Goal: Task Accomplishment & Management: Manage account settings

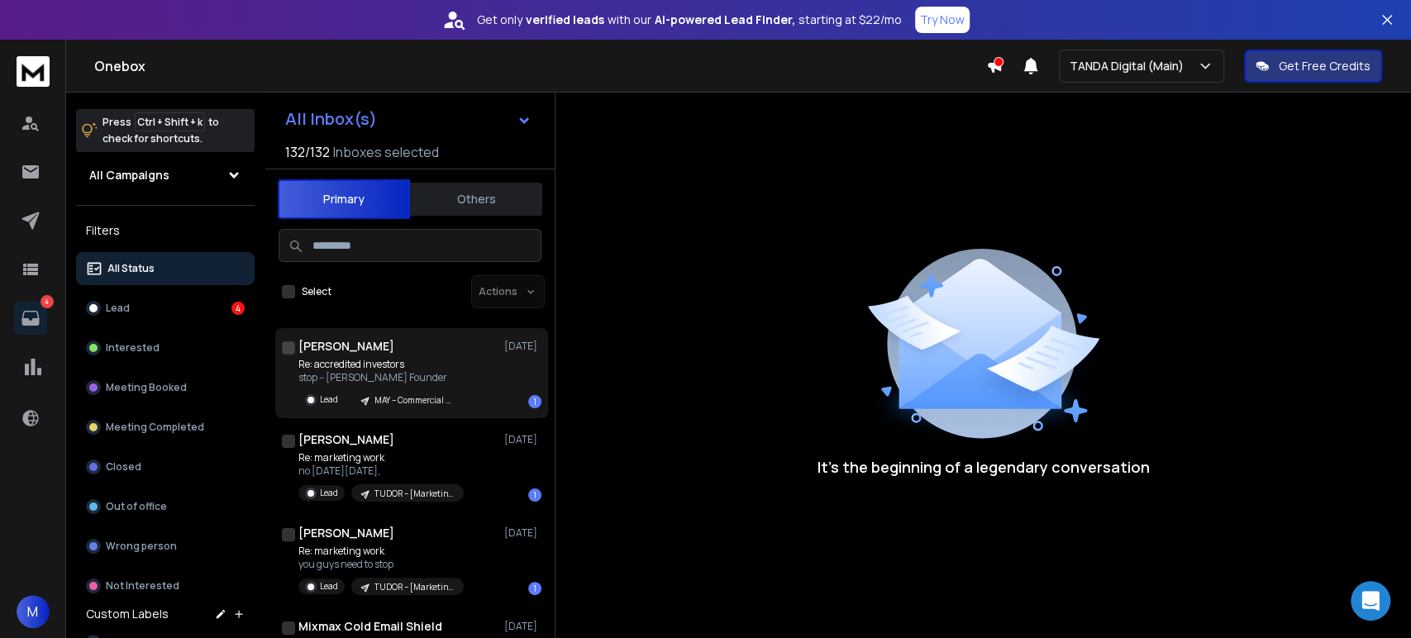
click at [410, 356] on div "[PERSON_NAME] [DATE] Re: accredited investors stop -- [PERSON_NAME] Founder Lea…" at bounding box center [419, 373] width 243 height 70
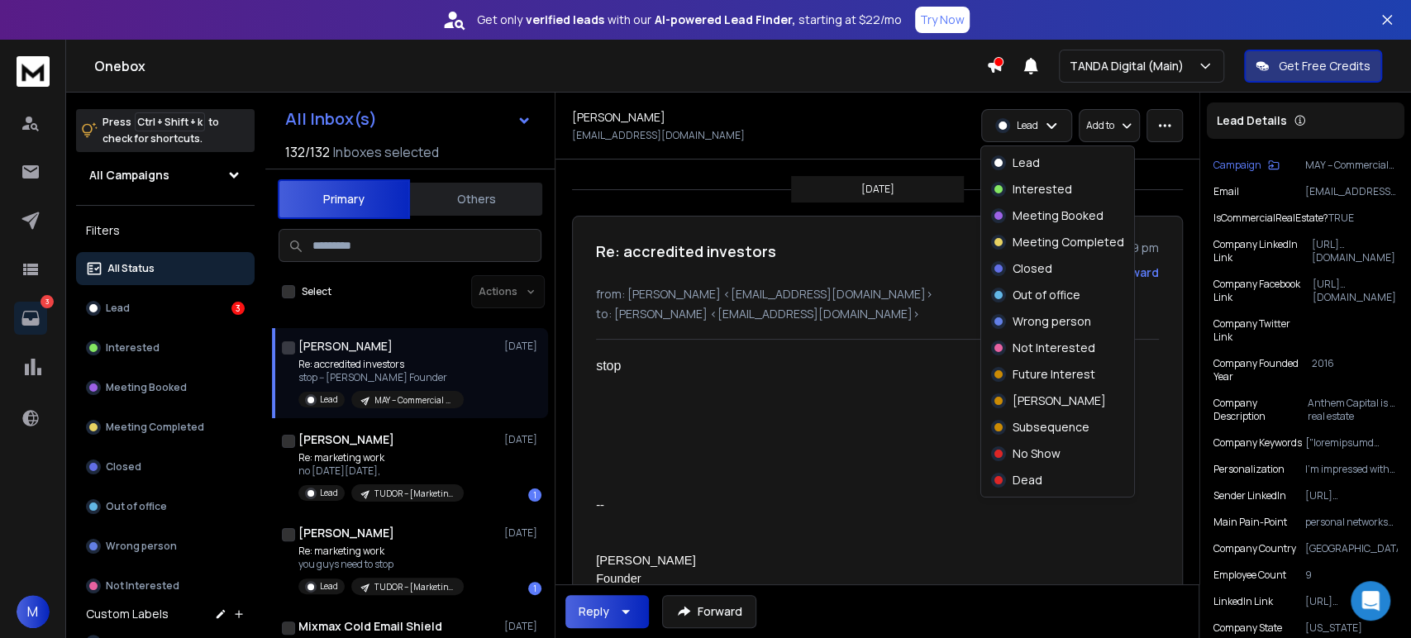
click at [1037, 119] on p "Lead" at bounding box center [1027, 125] width 21 height 13
click at [1020, 341] on p "Not Interested" at bounding box center [1054, 348] width 83 height 17
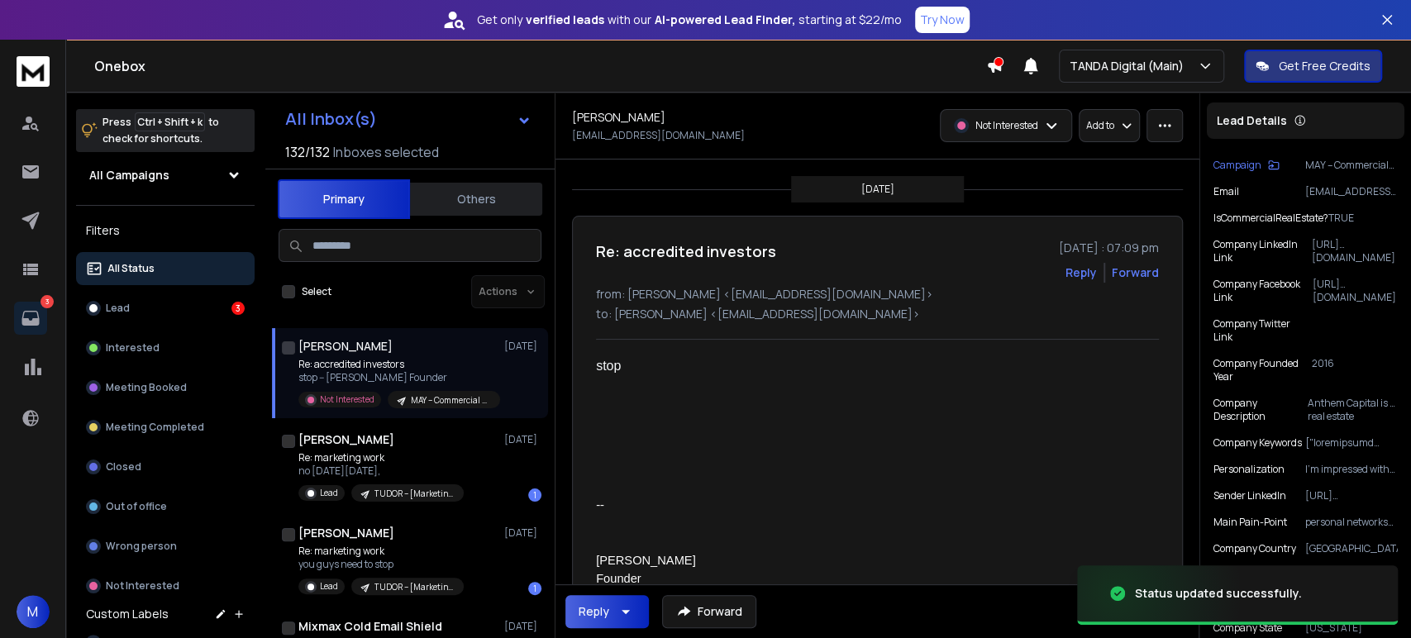
click at [1154, 136] on button "button" at bounding box center [1165, 125] width 36 height 33
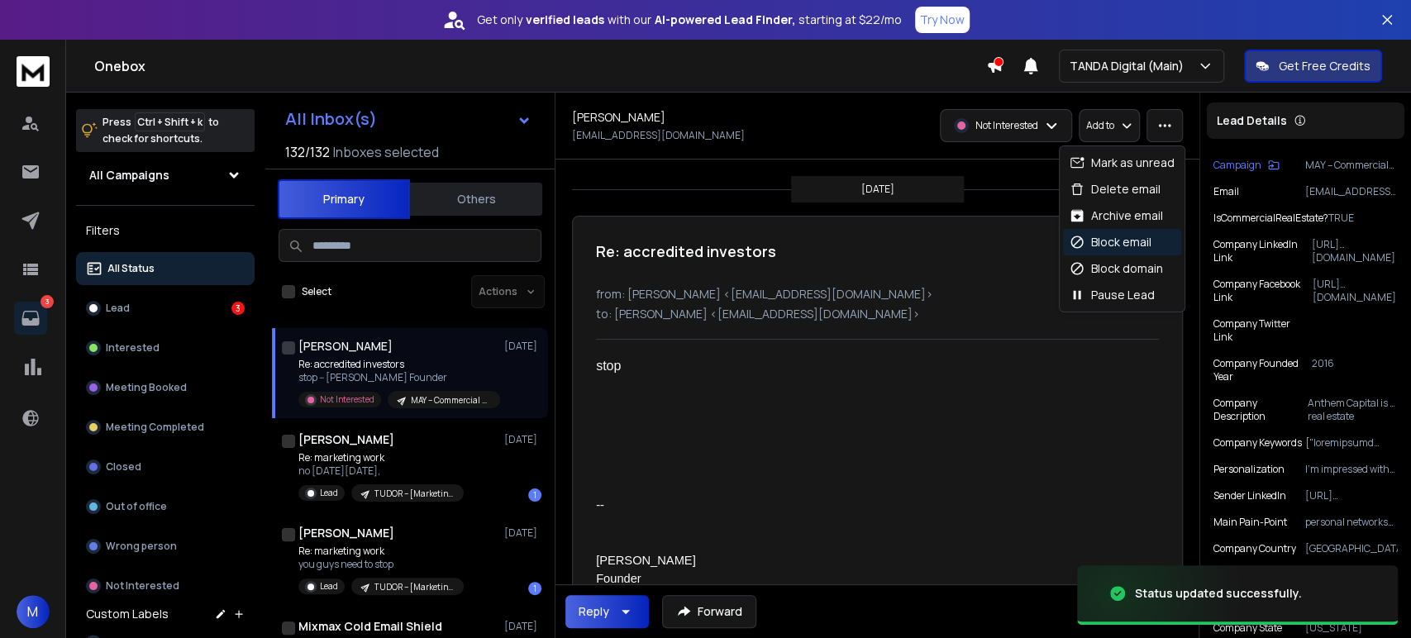
click at [1138, 238] on div "Block email" at bounding box center [1111, 242] width 82 height 17
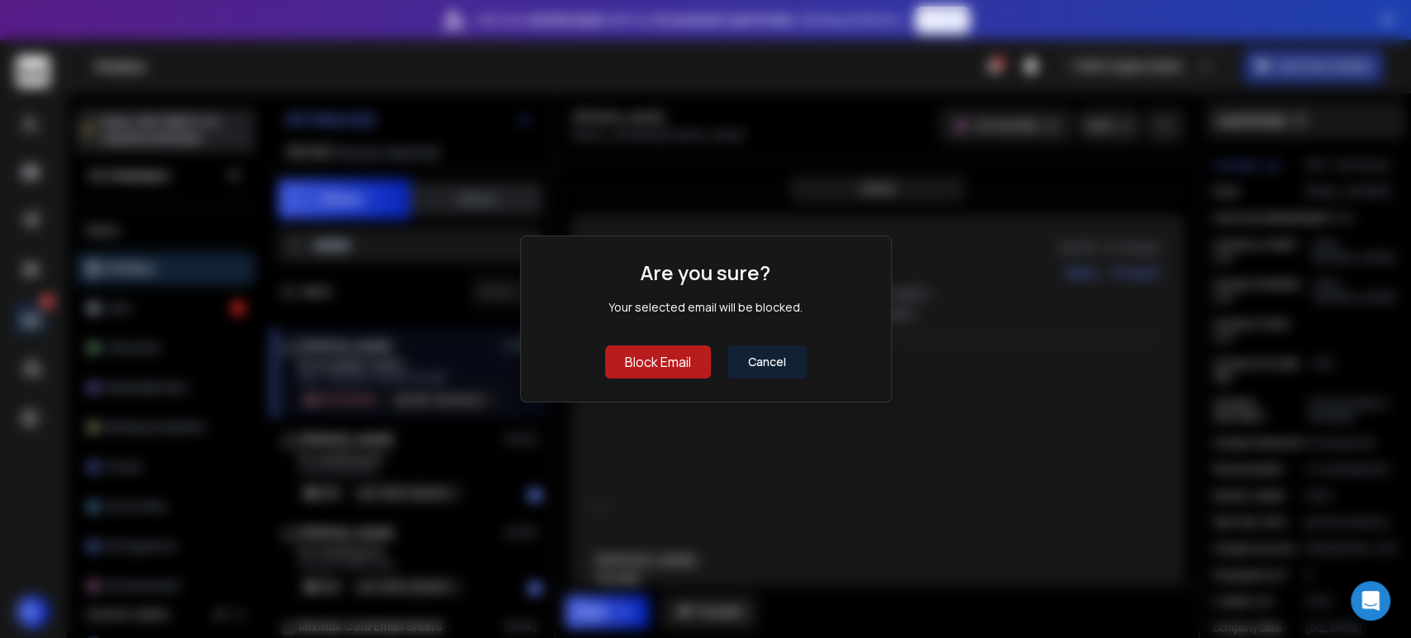
click at [662, 361] on button "Block Email" at bounding box center [658, 362] width 106 height 33
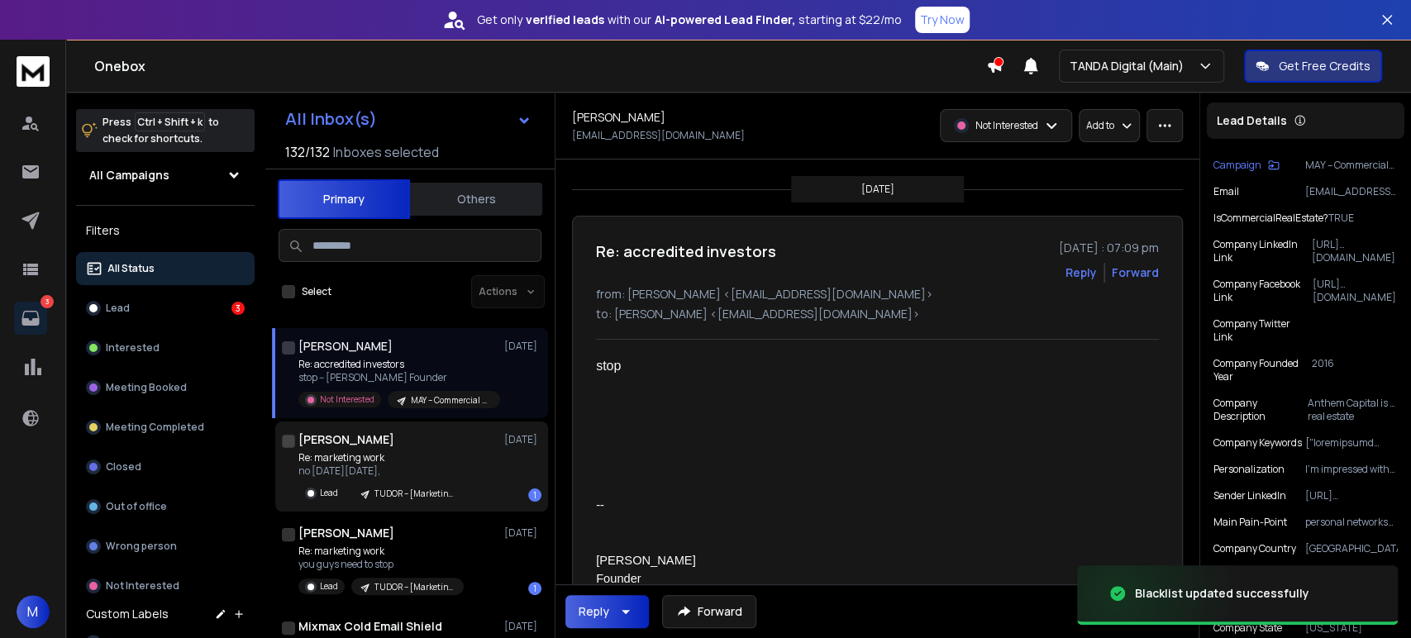
click at [427, 436] on div "David Silver 10 Sep" at bounding box center [419, 440] width 243 height 17
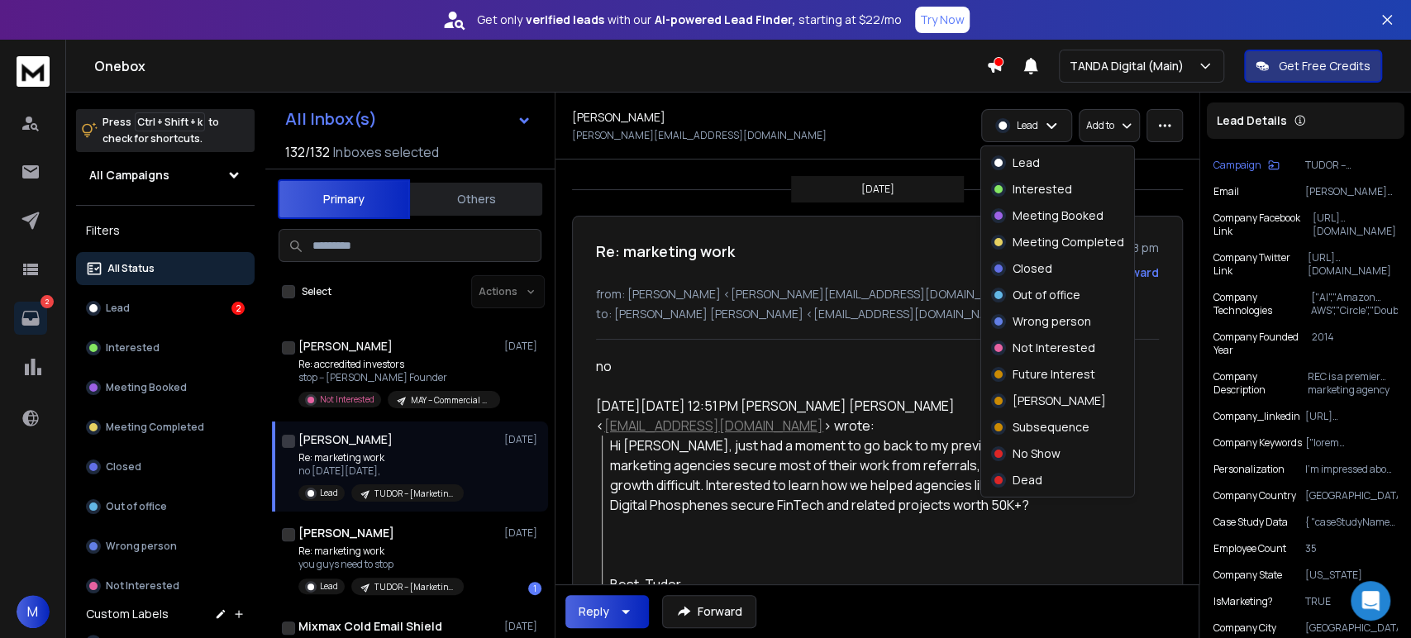
click at [1037, 126] on p "Lead" at bounding box center [1027, 125] width 21 height 13
click at [1024, 350] on p "Not Interested" at bounding box center [1054, 348] width 83 height 17
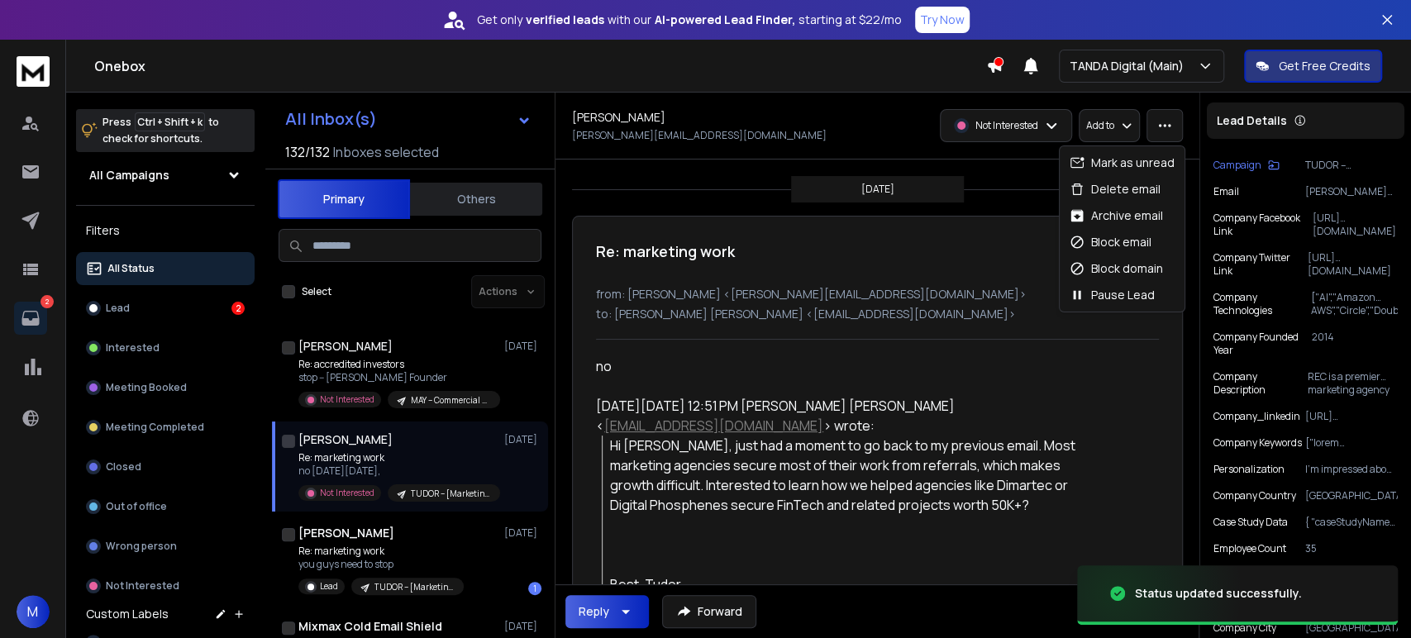
click at [1164, 137] on button "button" at bounding box center [1165, 125] width 36 height 33
click at [1105, 241] on div "Block email" at bounding box center [1111, 242] width 82 height 17
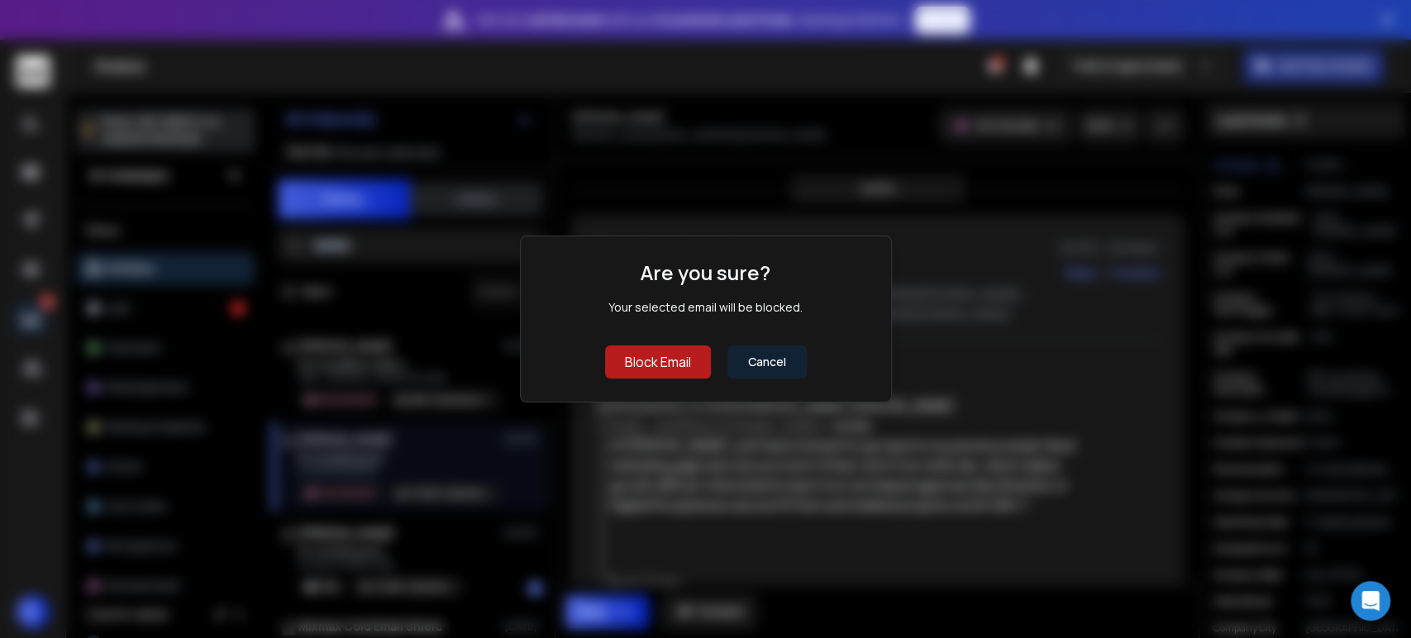
click at [623, 359] on button "Block Email" at bounding box center [658, 362] width 106 height 33
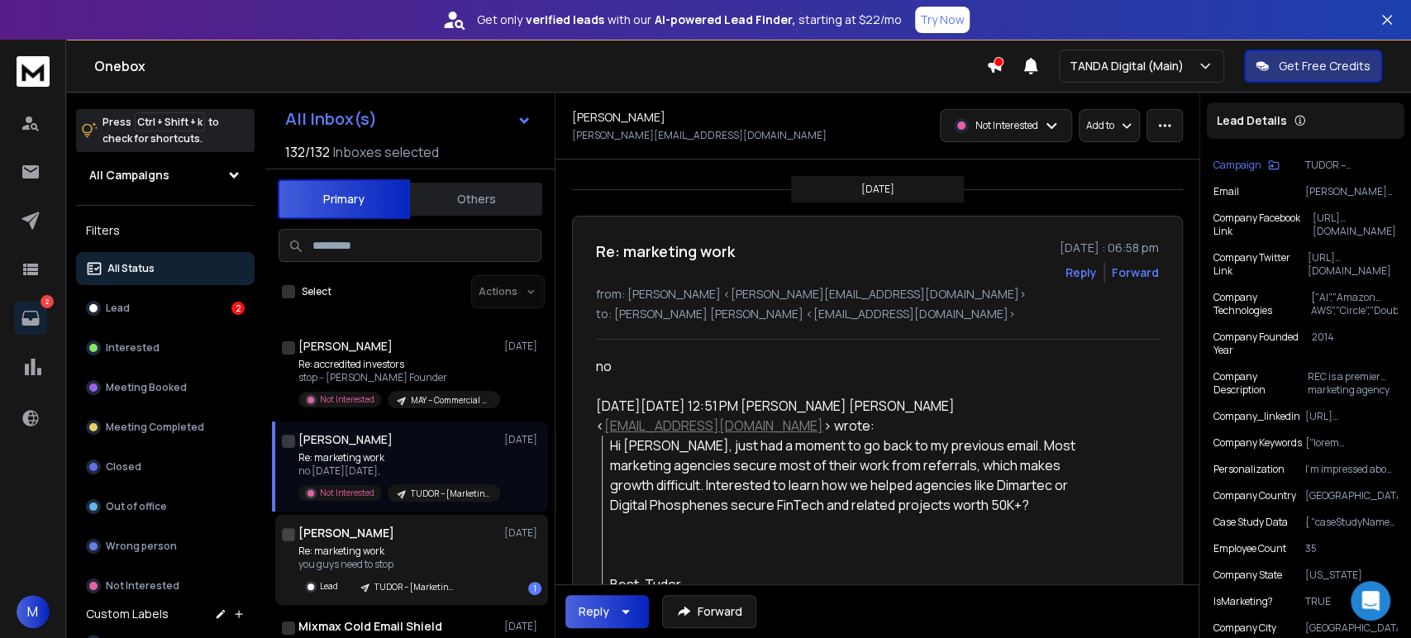
click at [413, 566] on p "you guys need to stop" at bounding box center [380, 564] width 165 height 13
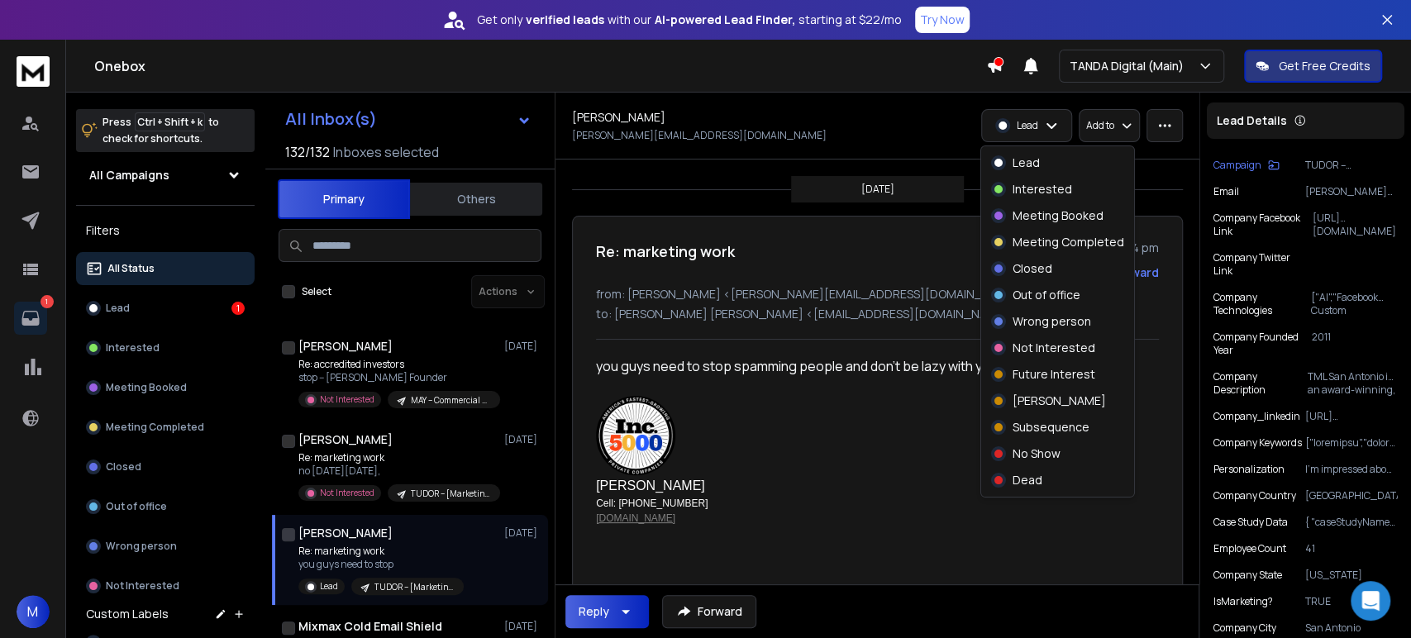
click at [1047, 116] on div "Lead" at bounding box center [1026, 125] width 89 height 31
click at [1013, 349] on p "Not Interested" at bounding box center [1054, 348] width 83 height 17
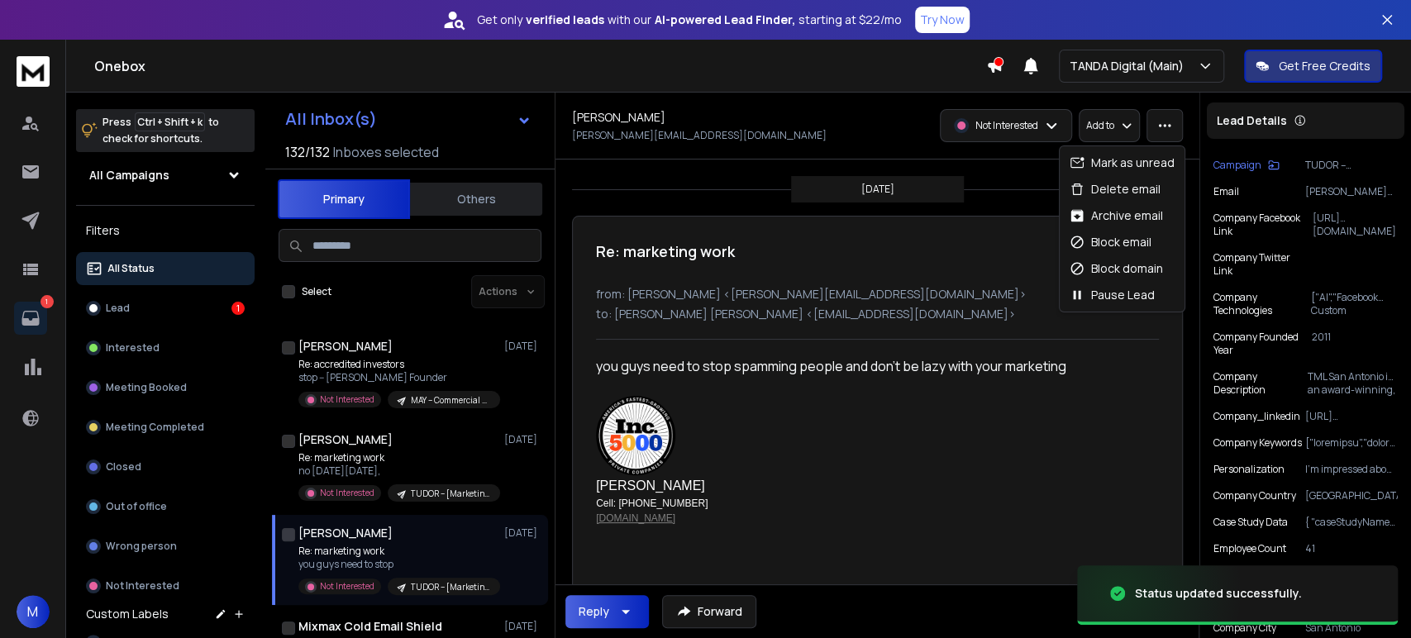
click at [1159, 128] on icon "button" at bounding box center [1164, 125] width 15 height 15
click at [1109, 237] on div "Block email" at bounding box center [1111, 242] width 82 height 17
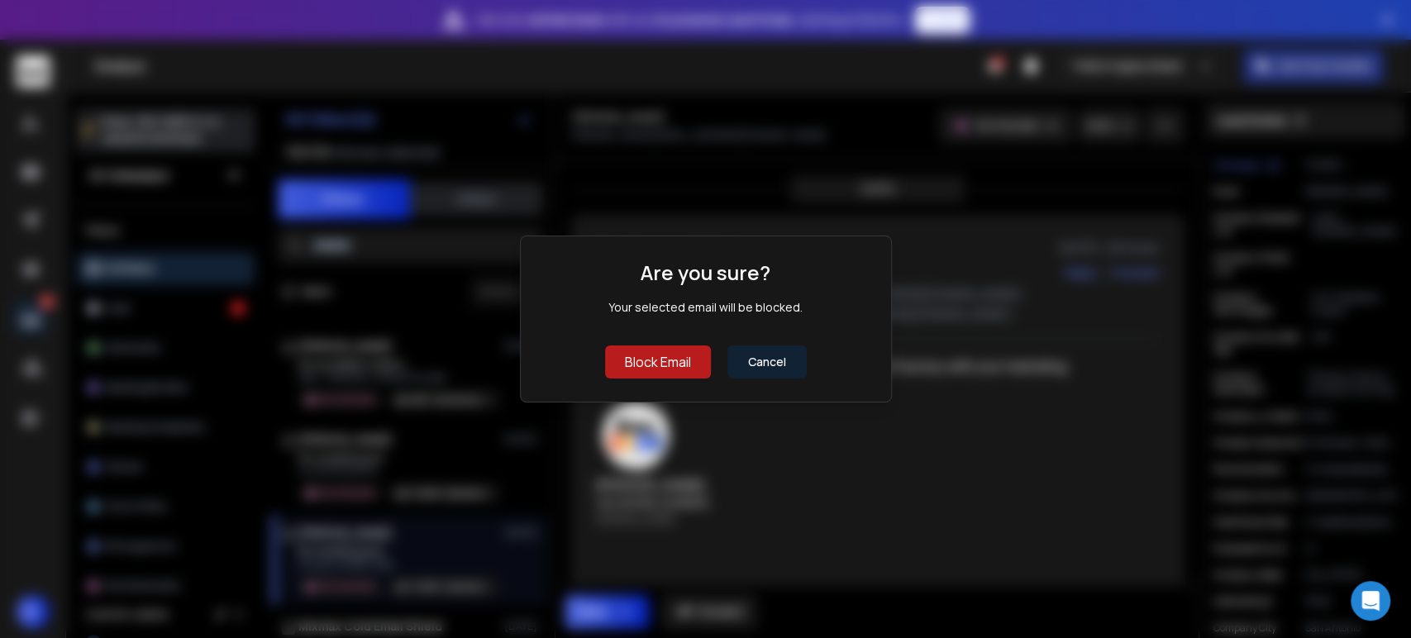
click at [666, 368] on button "Block Email" at bounding box center [658, 362] width 106 height 33
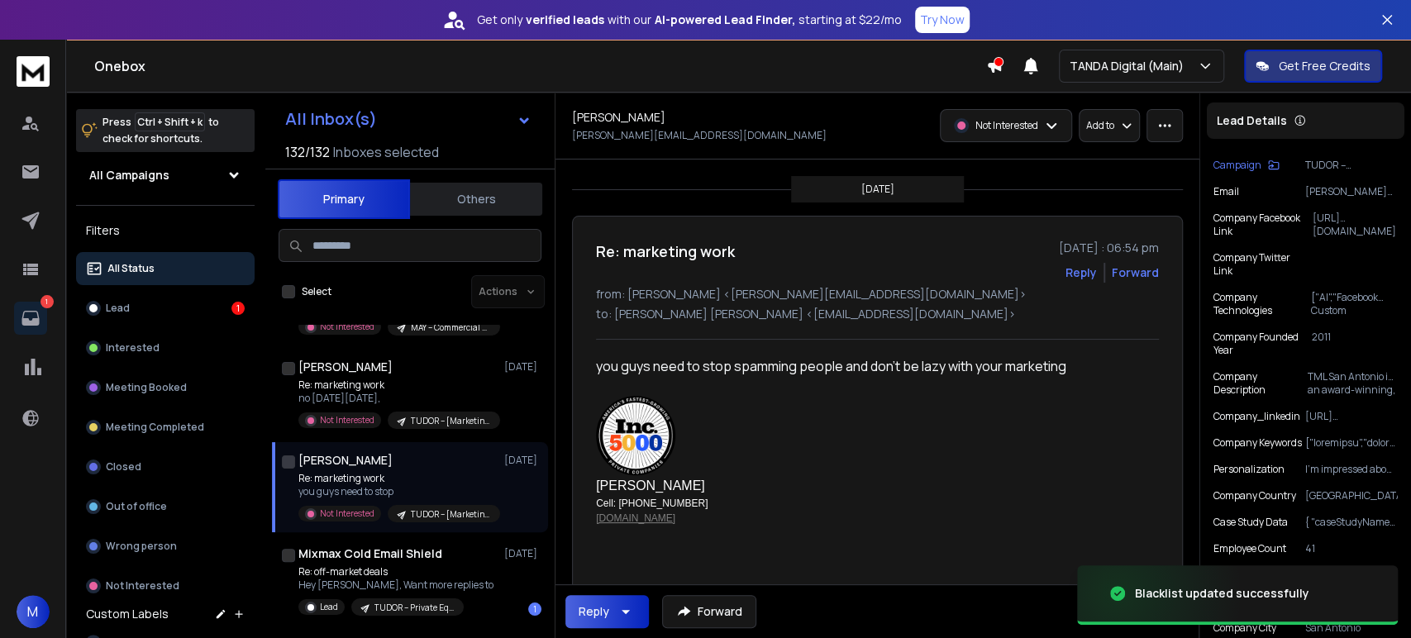
scroll to position [108, 0]
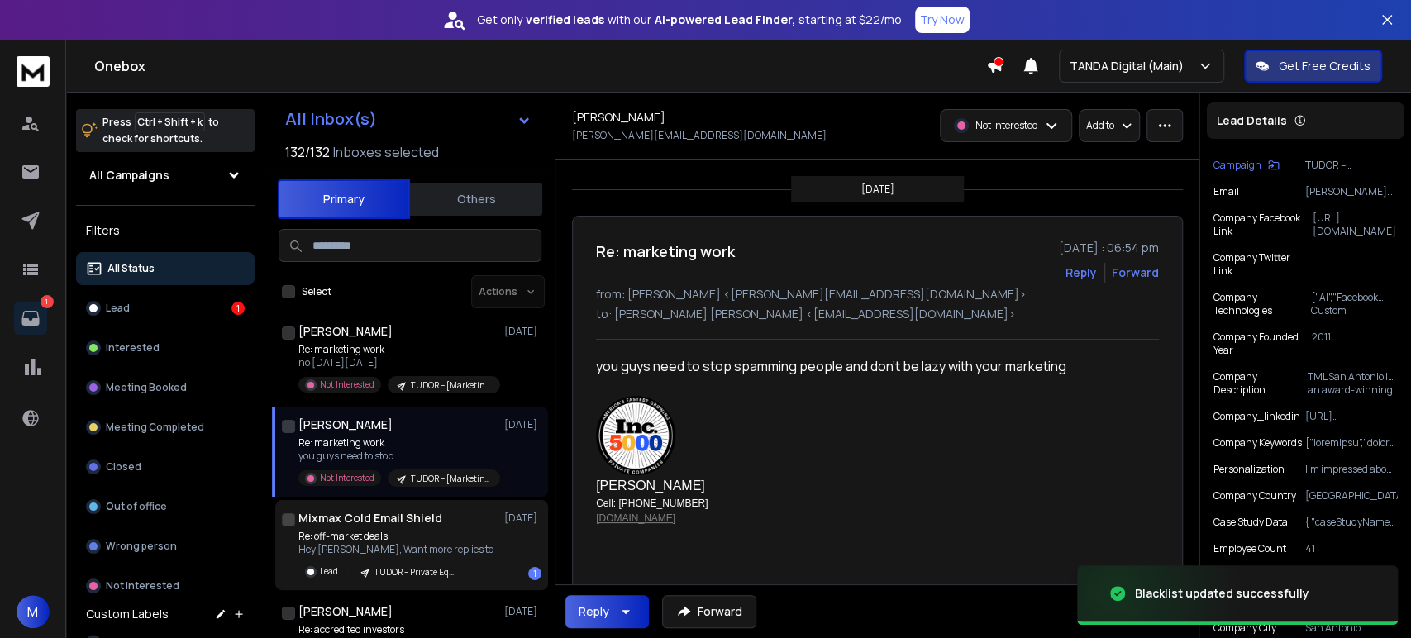
click at [423, 542] on p "Re: off-market deals" at bounding box center [395, 536] width 195 height 13
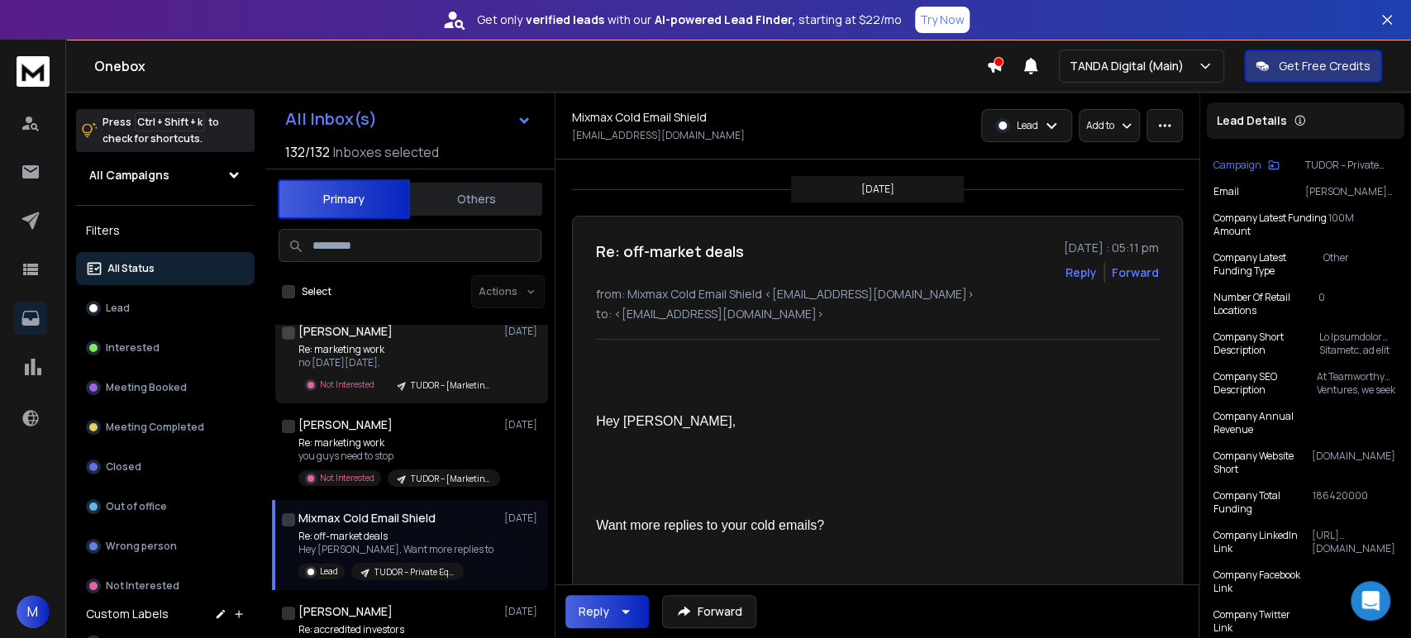
click at [344, 331] on h1 "[PERSON_NAME]" at bounding box center [345, 331] width 94 height 17
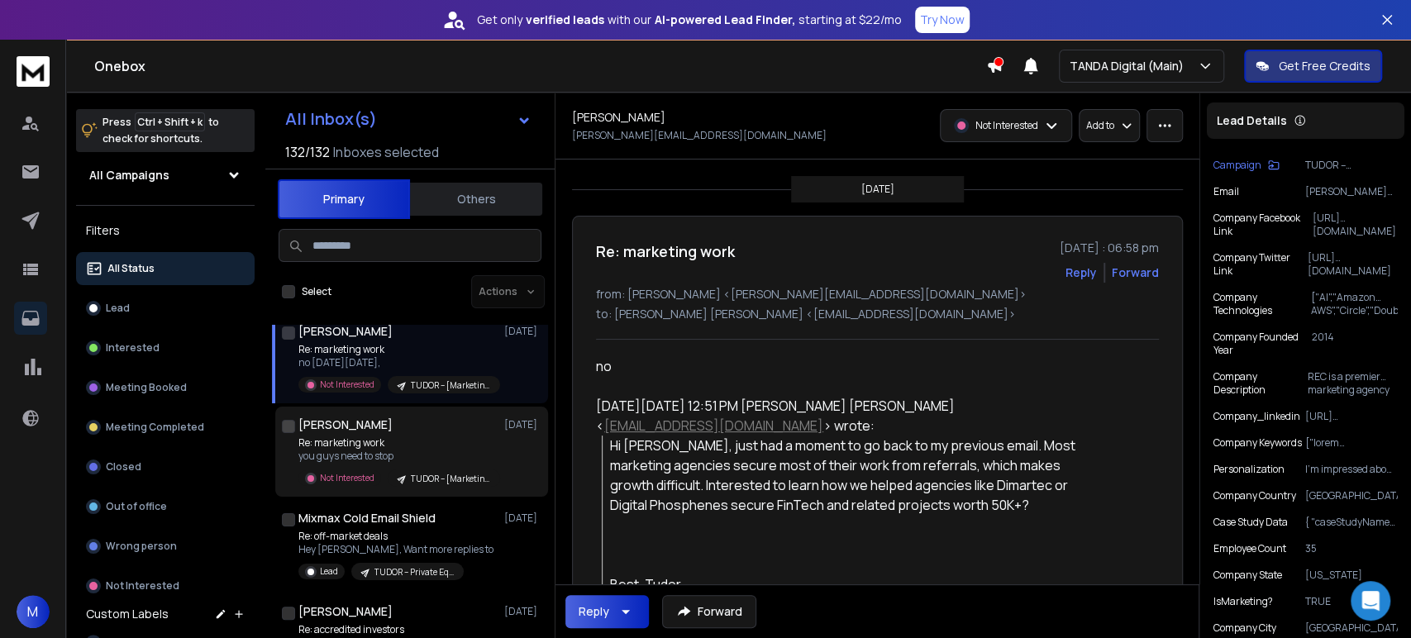
click at [330, 438] on p "Re: marketing work" at bounding box center [397, 443] width 198 height 13
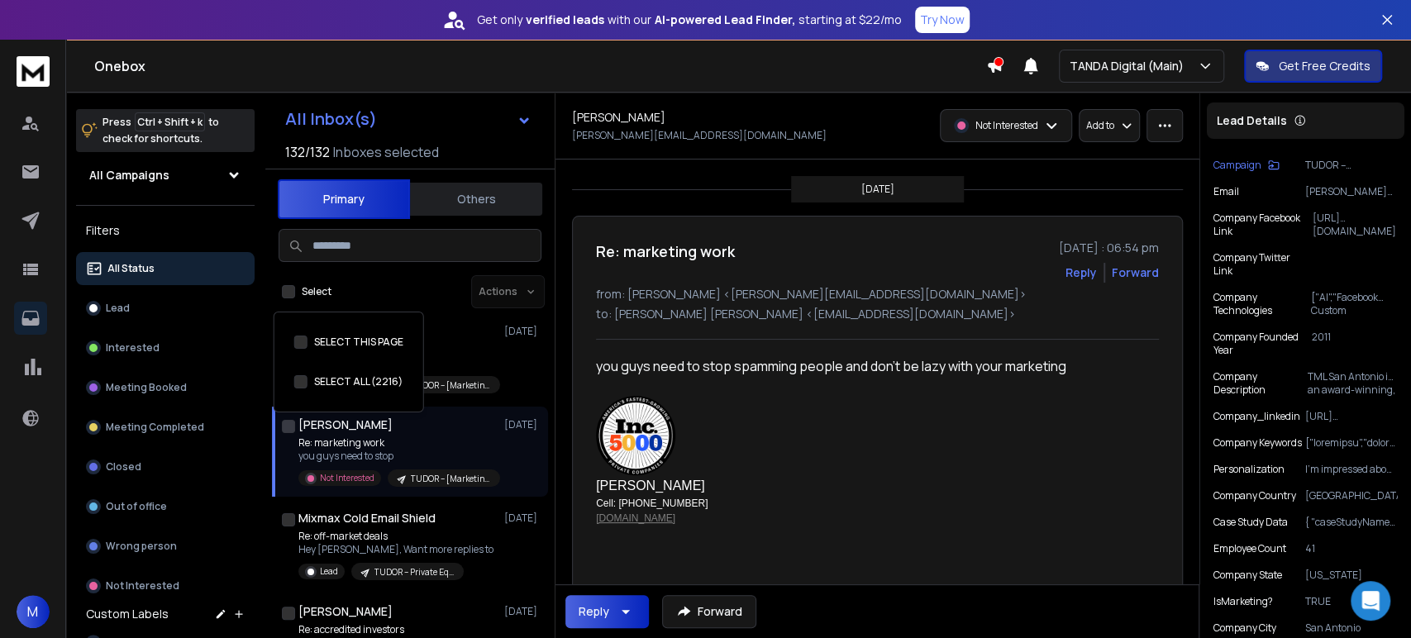
click at [295, 329] on div "SELECT THIS PAGE" at bounding box center [348, 342] width 109 height 33
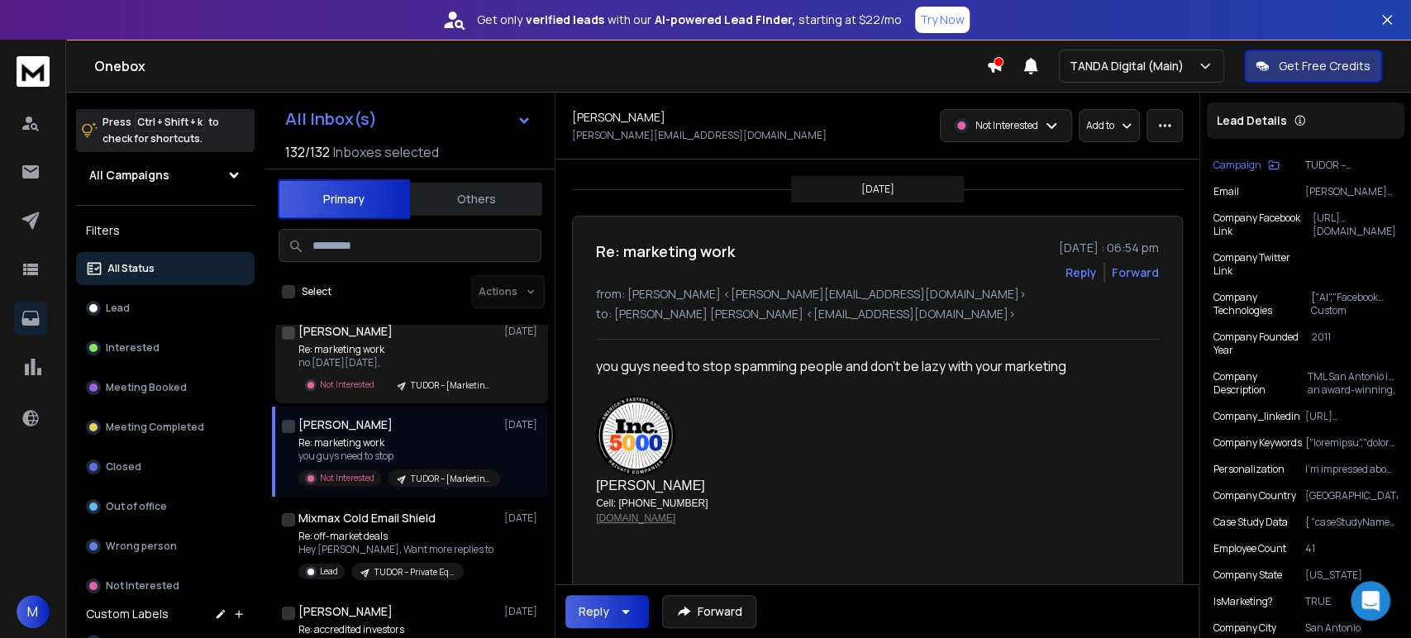
click at [466, 364] on p "no [DATE][DATE]," at bounding box center [397, 362] width 198 height 13
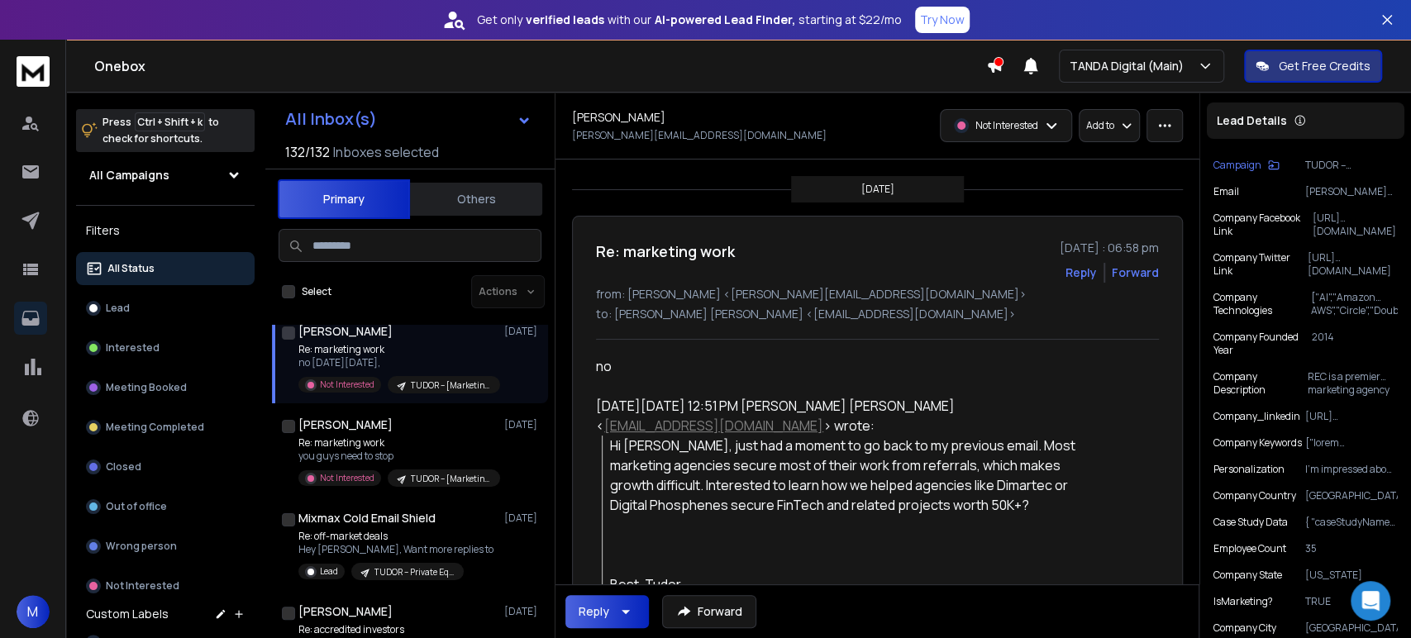
click at [895, 375] on div "no On Wed, Sep 3, 2025 at 12:51 PM Tudor Dumitrescu < tudorfd@tandadigitalgroup…" at bounding box center [844, 633] width 496 height 554
click at [842, 494] on blockquote "Hi Dave, just had a moment to go back to my previous email. Most marketing agen…" at bounding box center [840, 545] width 477 height 218
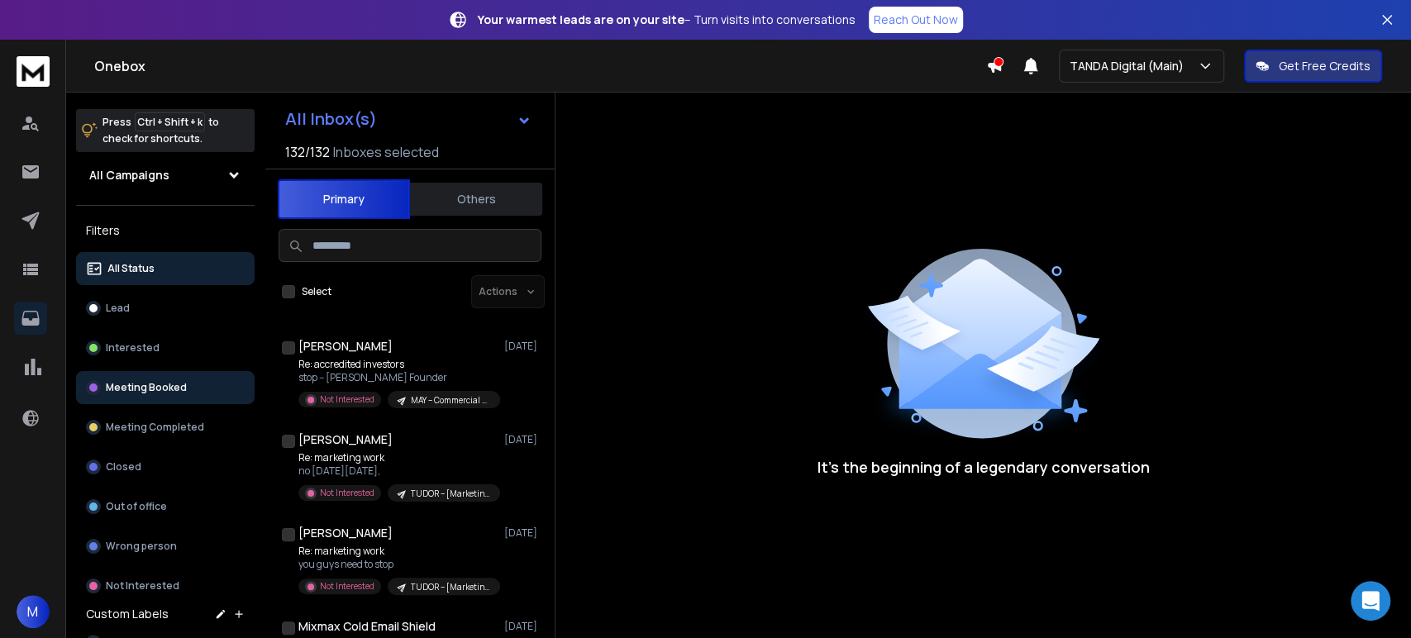
click at [167, 384] on p "Meeting Booked" at bounding box center [146, 387] width 81 height 13
